Goal: Task Accomplishment & Management: Manage account settings

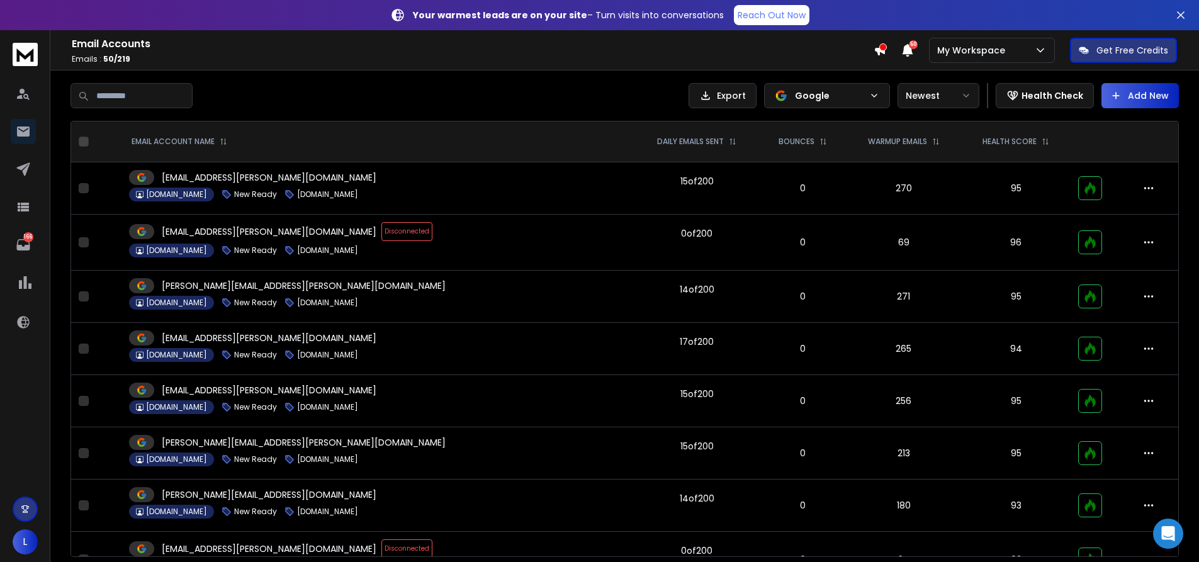
click at [263, 86] on div at bounding box center [376, 95] width 611 height 25
click at [19, 236] on link "166" at bounding box center [23, 244] width 25 height 25
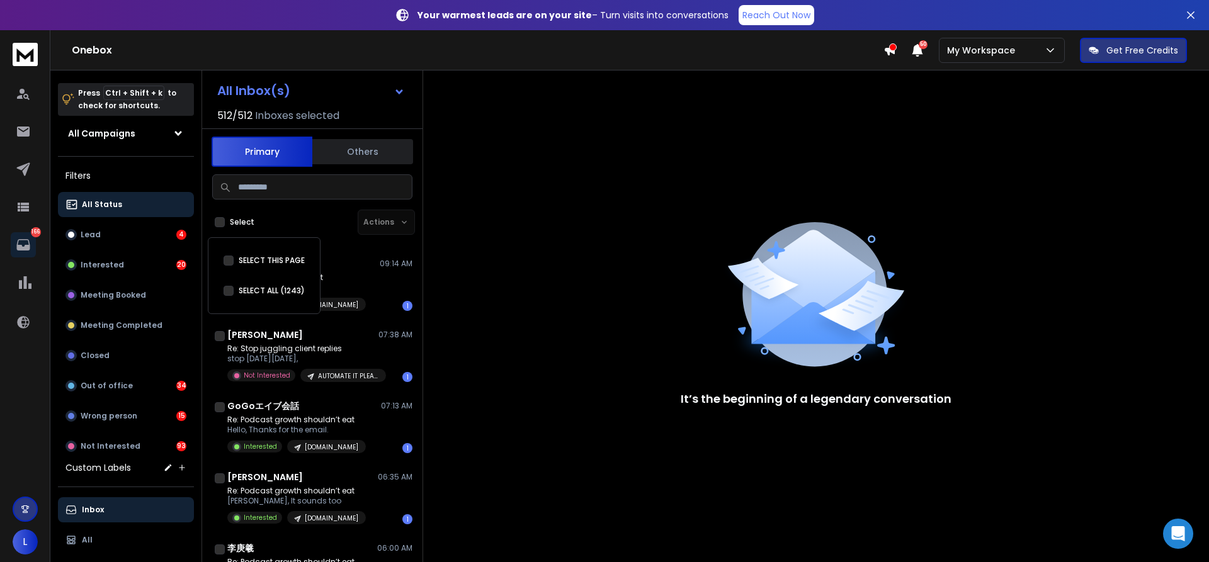
click at [252, 214] on div "Select" at bounding box center [235, 222] width 40 height 25
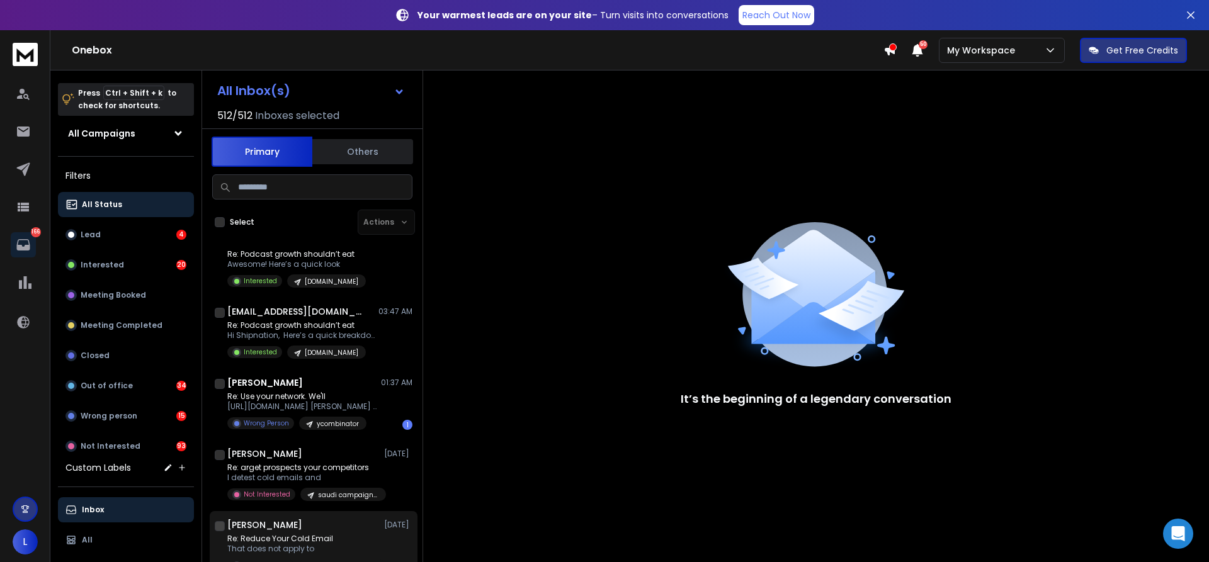
scroll to position [378, 0]
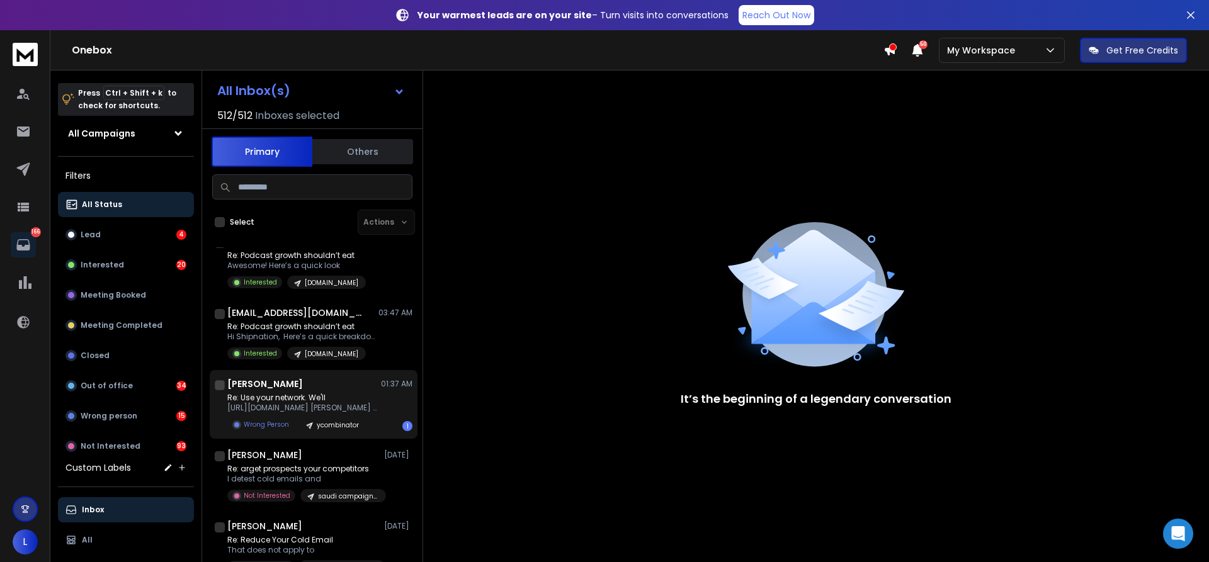
click at [370, 397] on p "Re: Use your network. We'll" at bounding box center [302, 398] width 151 height 10
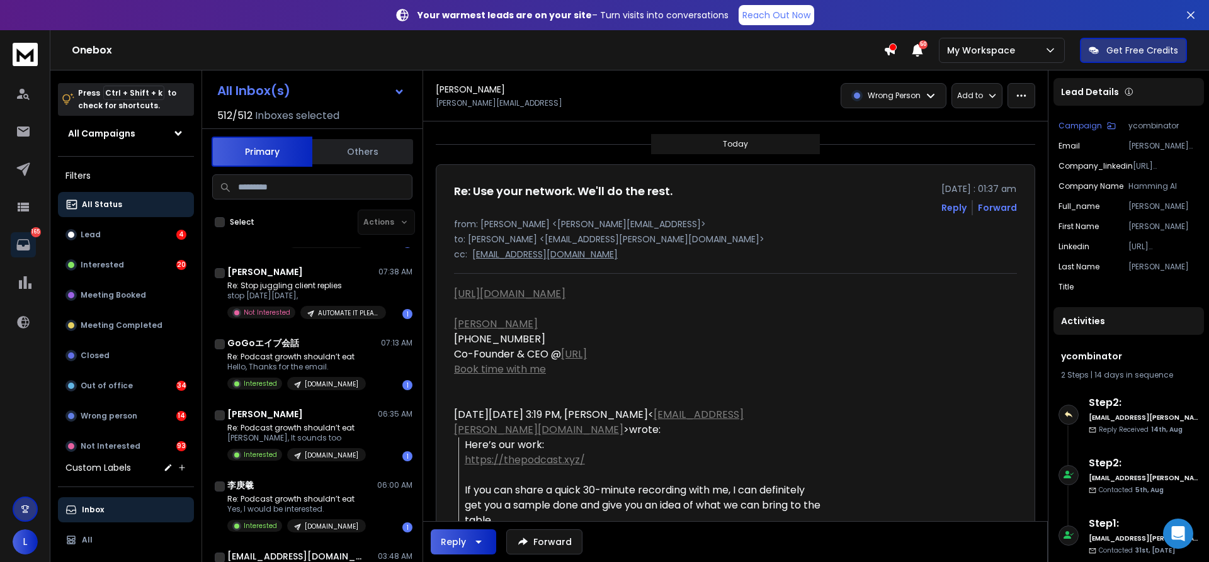
scroll to position [0, 0]
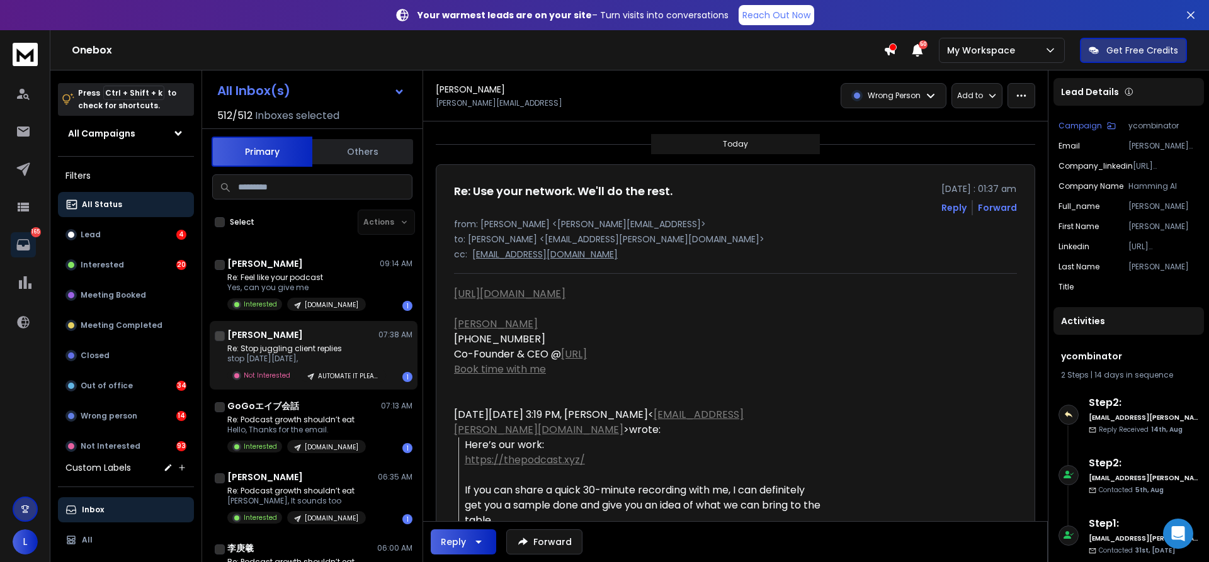
click at [368, 347] on p "Re: Stop juggling client replies" at bounding box center [302, 349] width 151 height 10
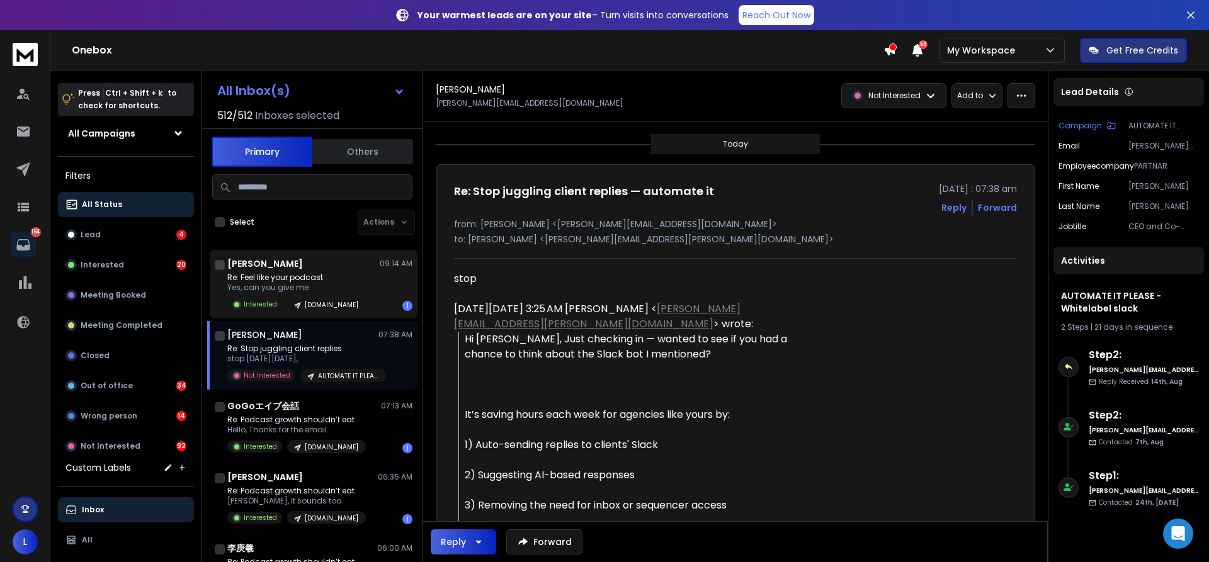
click at [378, 293] on div "Re: Feel like your podcast Yes, can you give me Interested [DOMAIN_NAME] 1" at bounding box center [319, 292] width 185 height 38
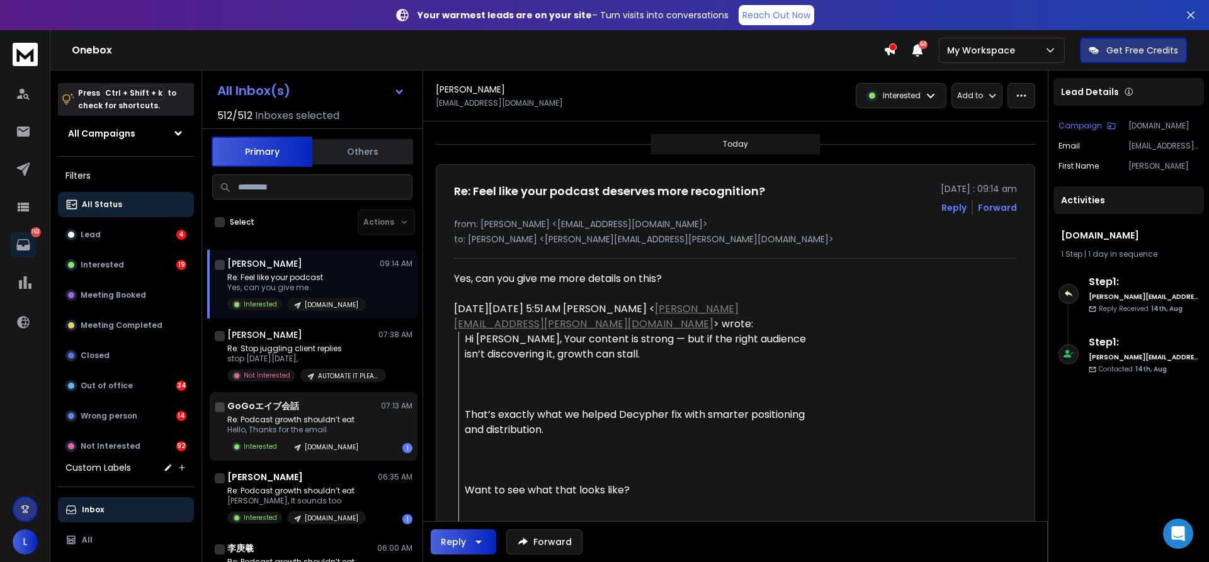
click at [371, 440] on div "Re: Podcast growth shouldn’t eat Hello, Thanks for the email. Interested [DOMAI…" at bounding box center [319, 434] width 185 height 38
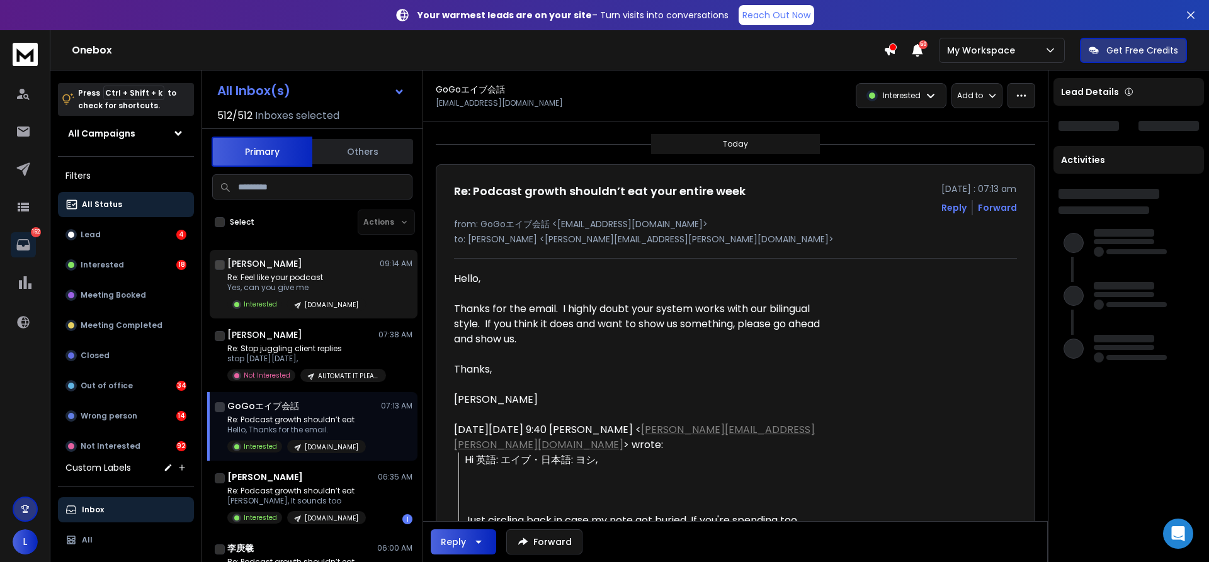
click at [380, 276] on div "Re: Feel like your podcast Yes, can you give me Interested [DOMAIN_NAME]" at bounding box center [319, 292] width 185 height 38
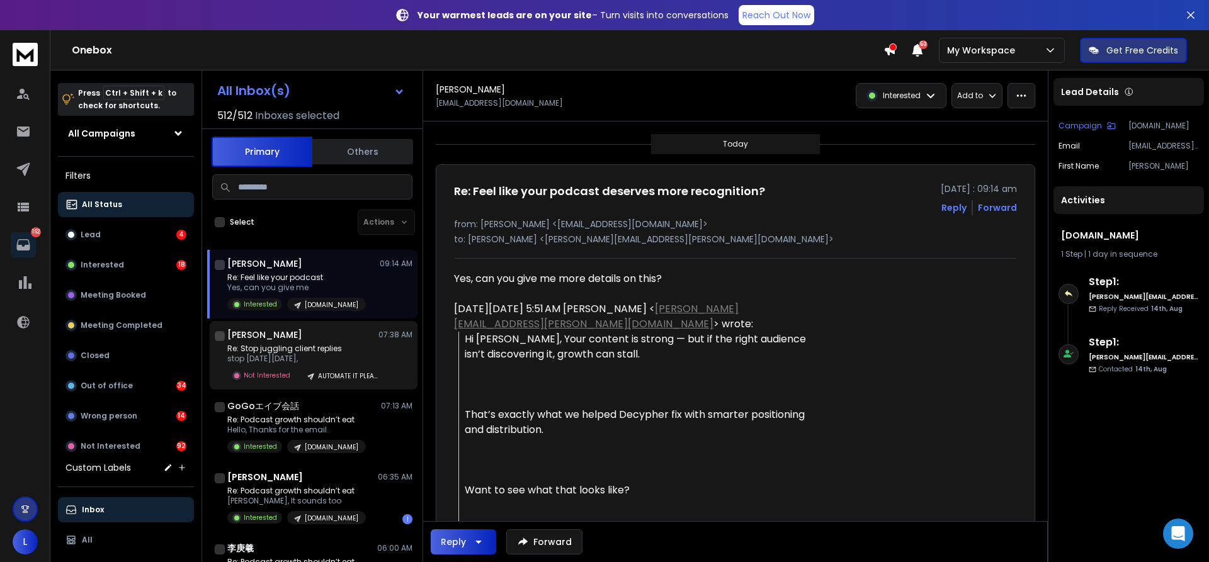
scroll to position [63, 0]
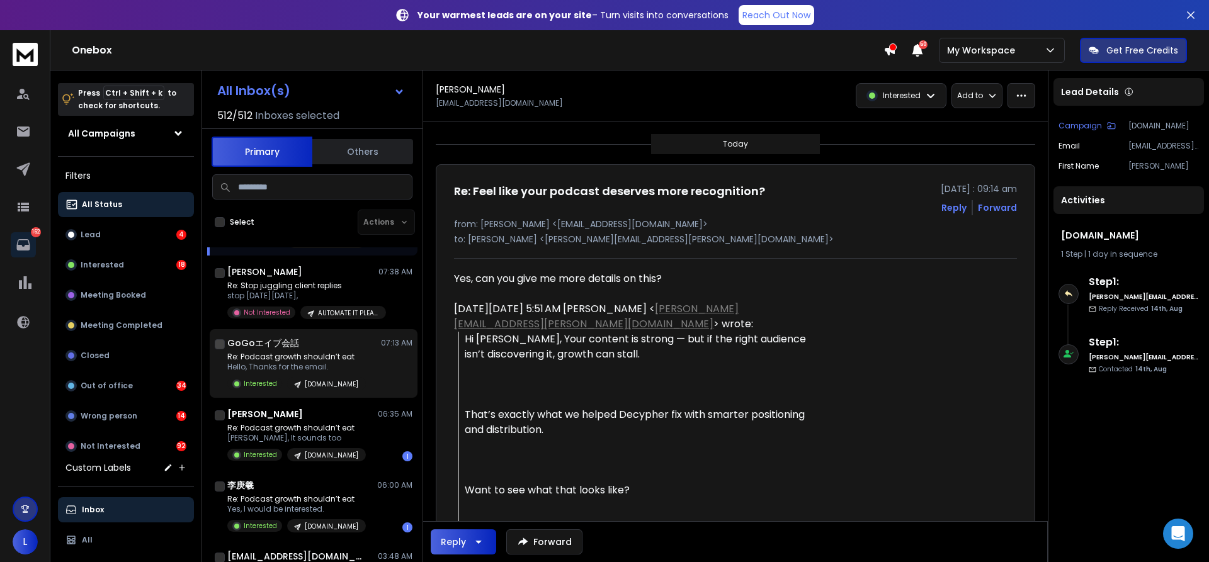
click at [343, 363] on p "Hello, Thanks for the email." at bounding box center [296, 367] width 139 height 10
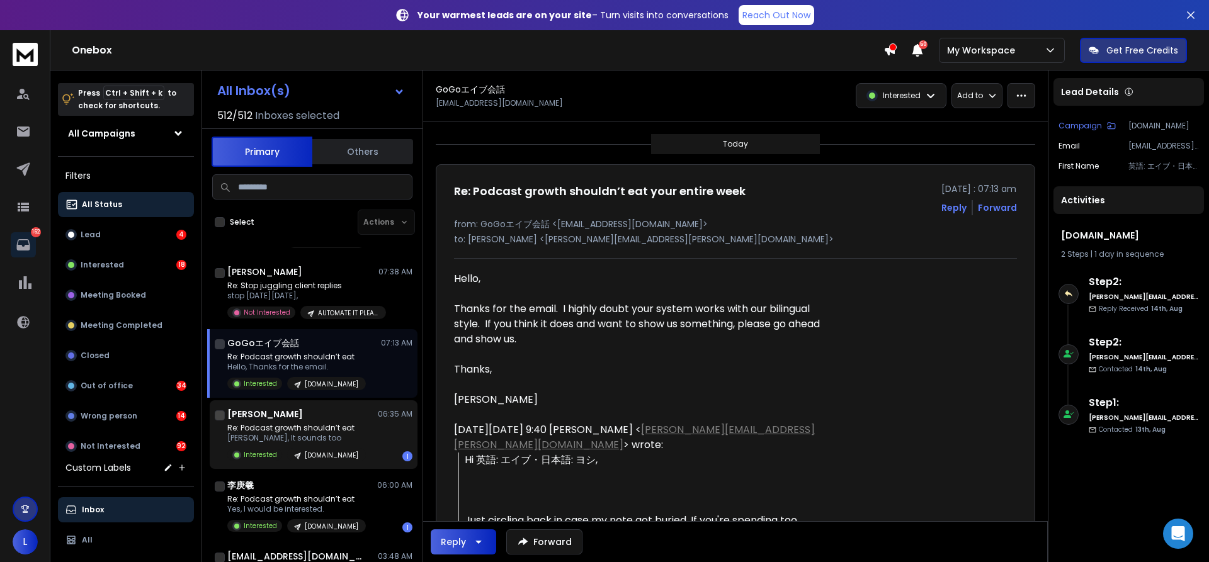
click at [338, 409] on div "[PERSON_NAME] 06:35 AM" at bounding box center [319, 414] width 185 height 13
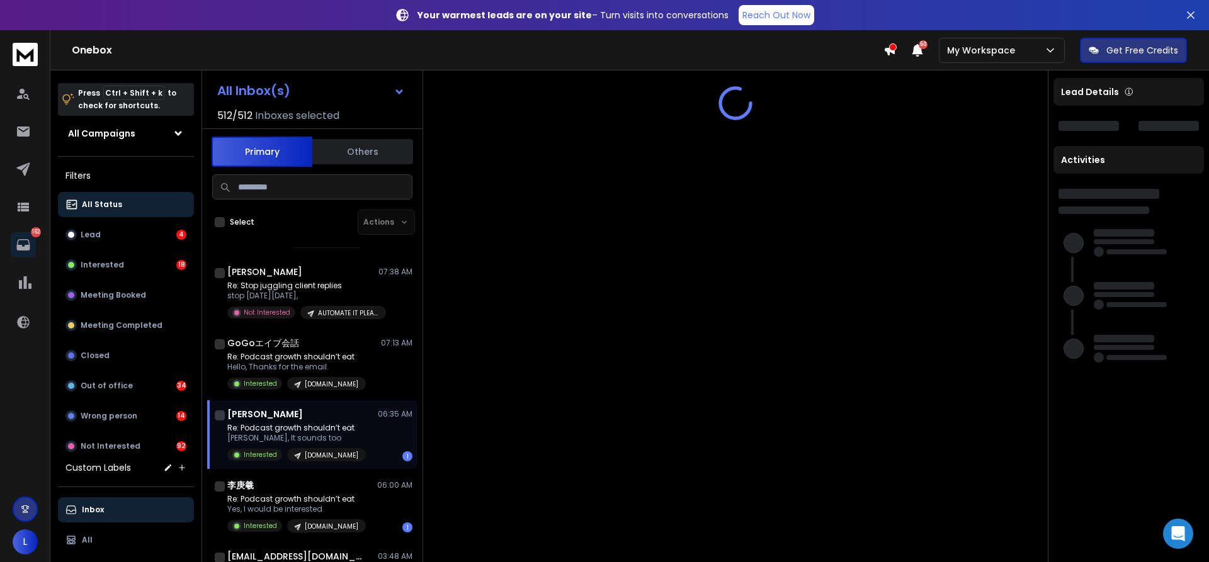
scroll to position [189, 0]
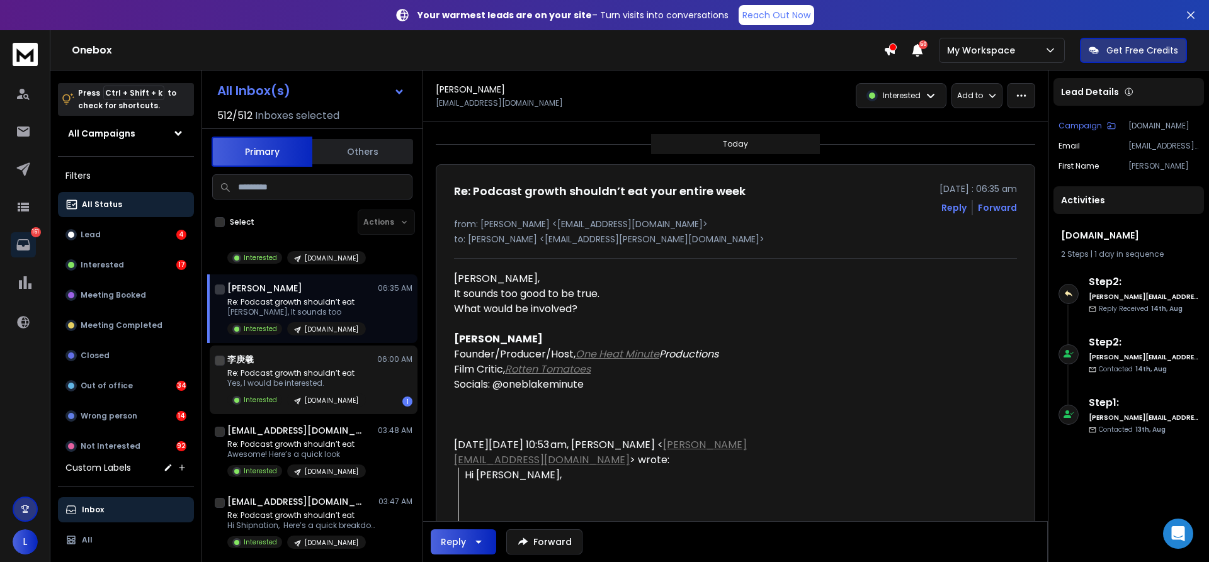
click at [344, 380] on p "Yes, I would be interested." at bounding box center [296, 383] width 139 height 10
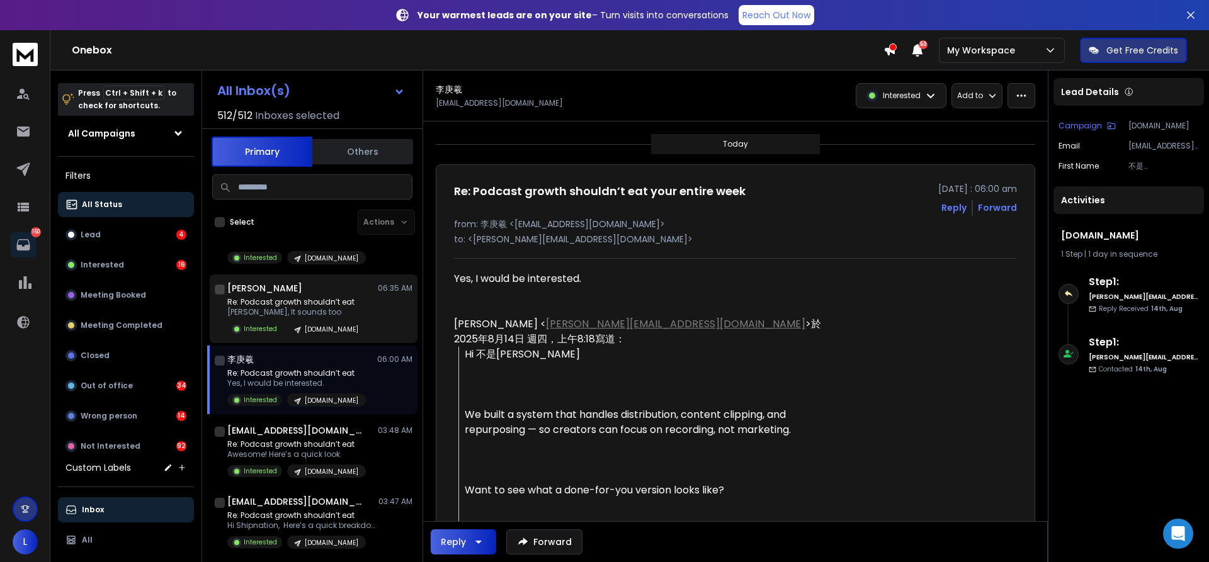
click at [291, 312] on p "[PERSON_NAME], It sounds too" at bounding box center [296, 312] width 139 height 10
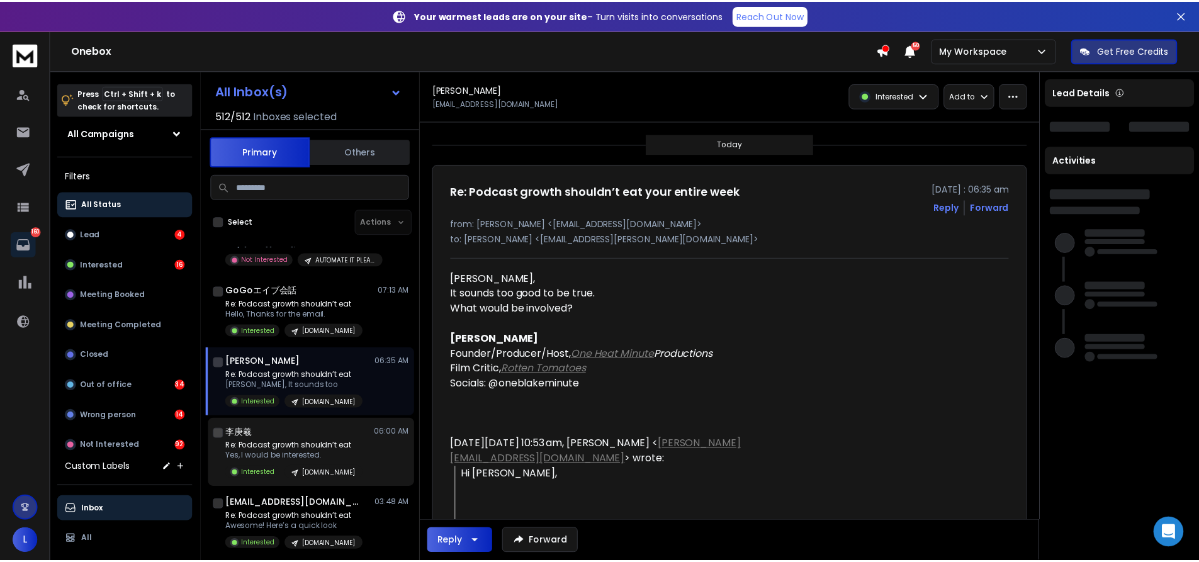
scroll to position [0, 0]
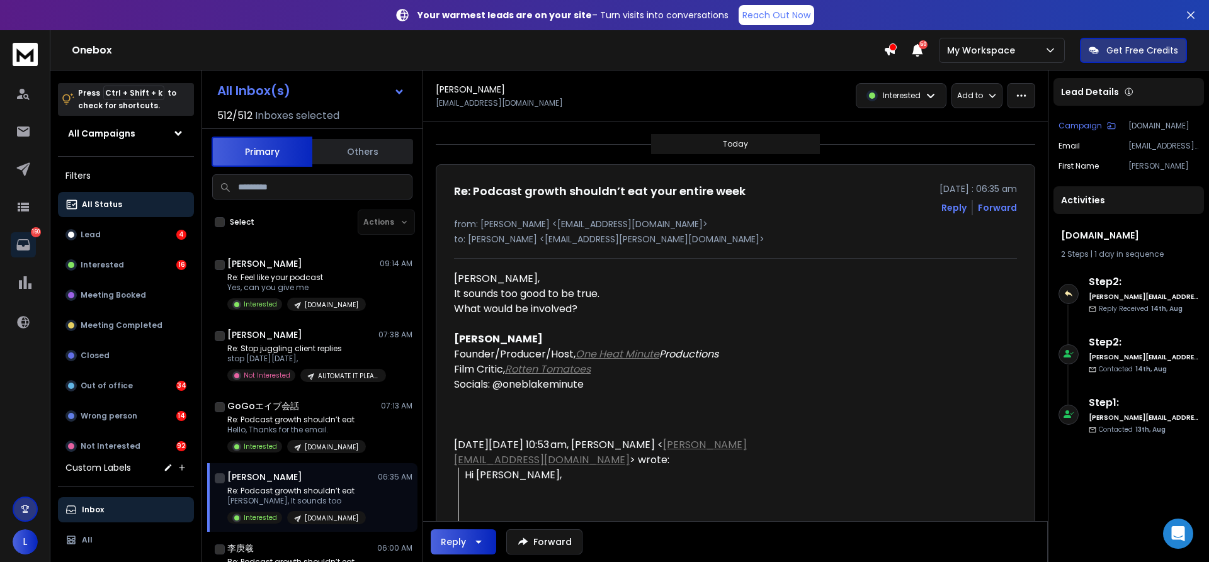
click at [313, 319] on div "[PERSON_NAME] 09:14 AM Re: Feel like your podcast Yes, can you give me Interest…" at bounding box center [312, 455] width 220 height 416
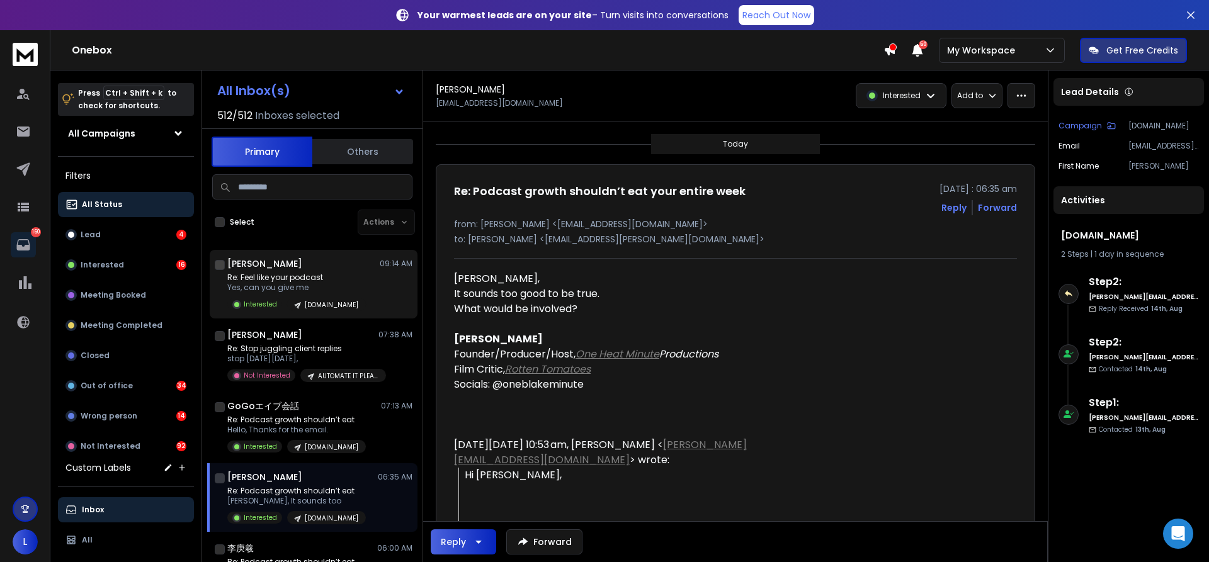
click at [317, 302] on p "[DOMAIN_NAME]" at bounding box center [332, 304] width 54 height 9
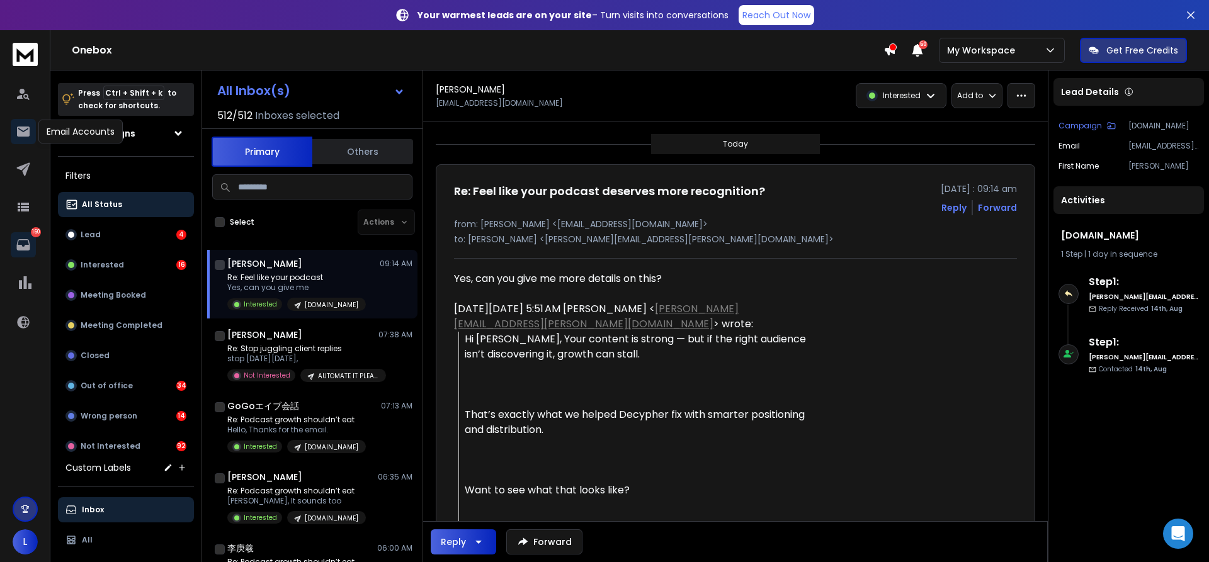
click at [28, 125] on icon at bounding box center [23, 131] width 15 height 15
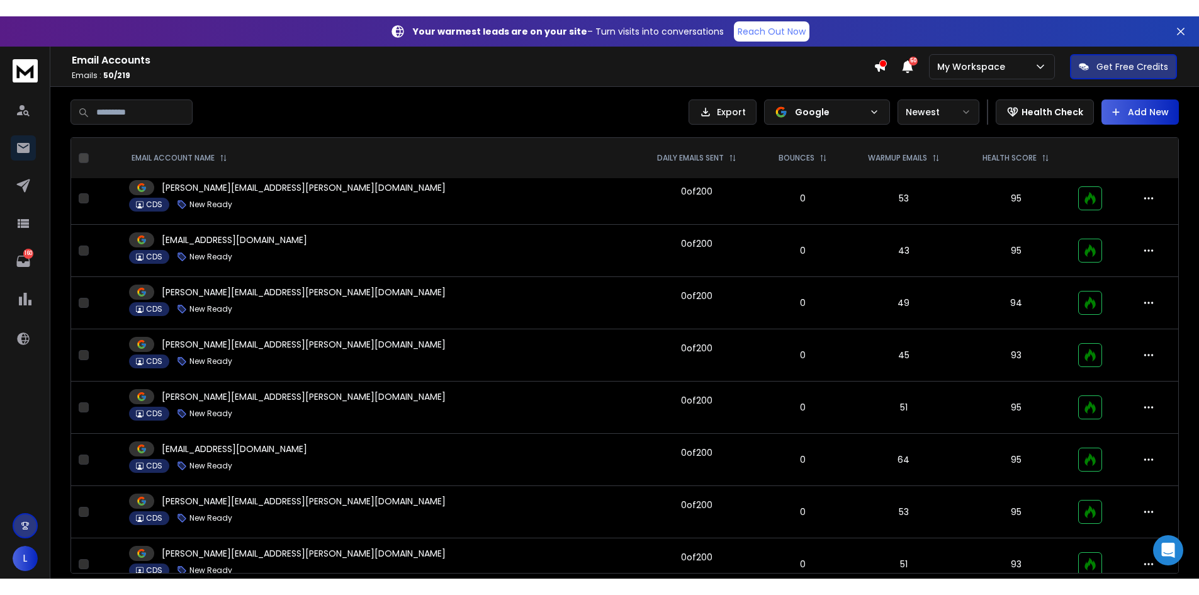
scroll to position [2271, 0]
